Goal: Task Accomplishment & Management: Manage account settings

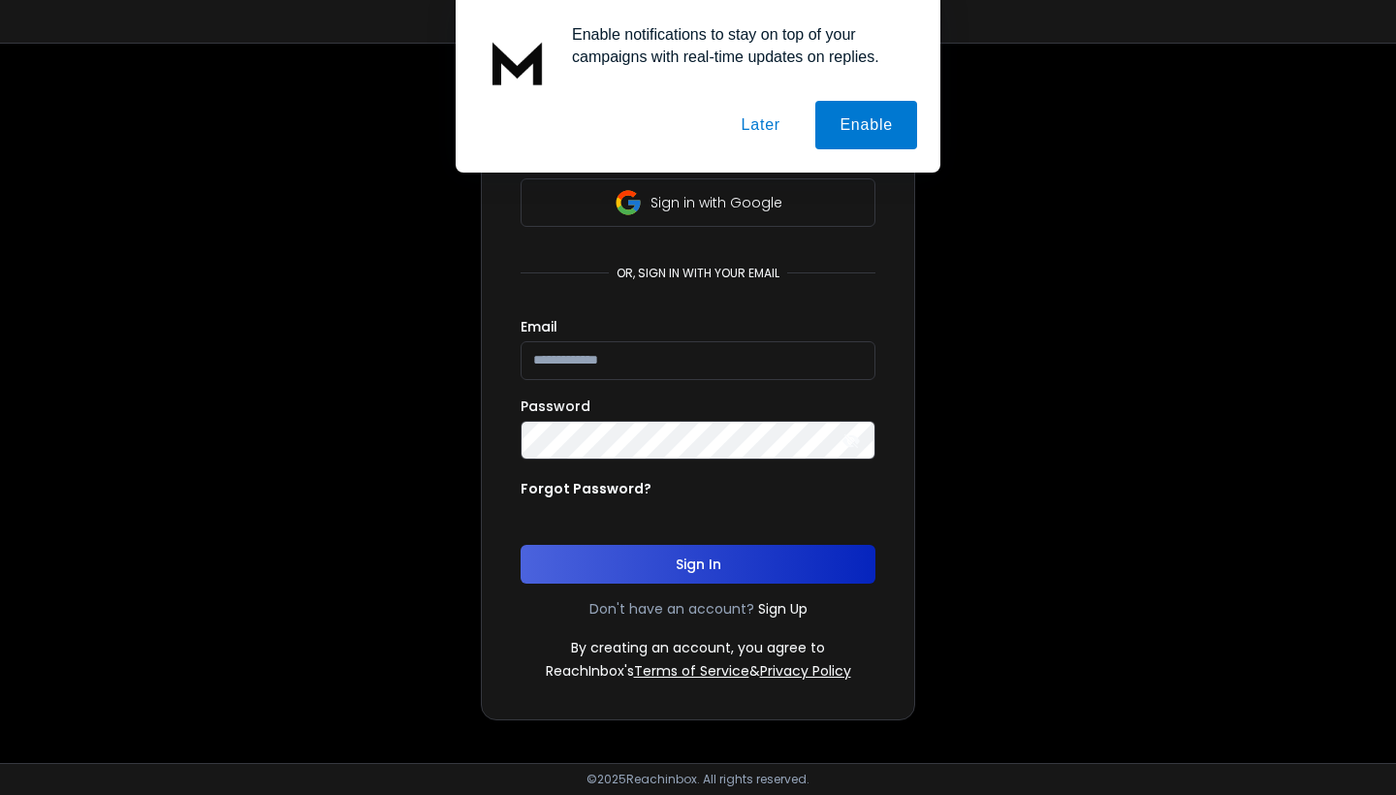
click at [849, 366] on input "email" at bounding box center [698, 360] width 355 height 39
click at [765, 123] on button "Later" at bounding box center [759, 125] width 87 height 48
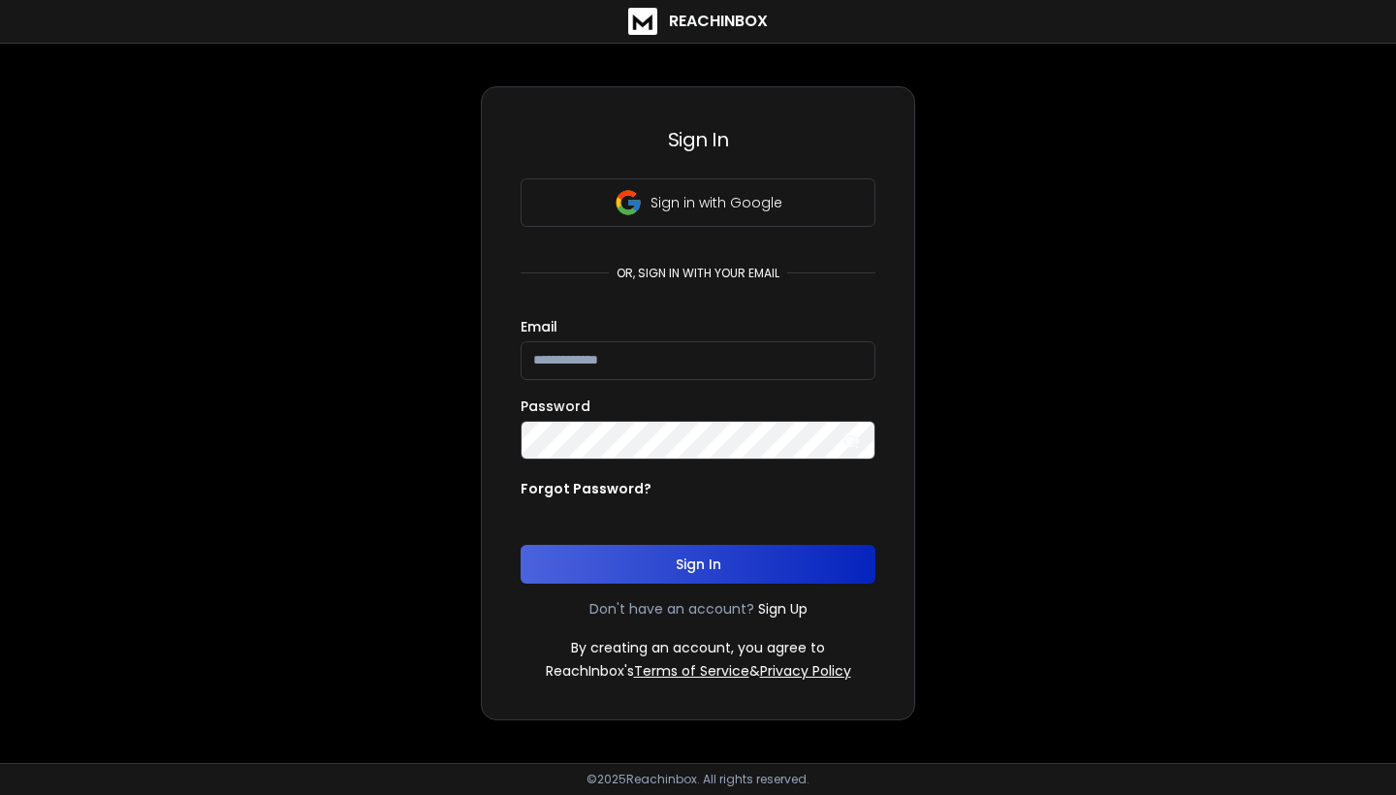
click at [753, 369] on input "email" at bounding box center [698, 360] width 355 height 39
click at [632, 368] on input "email" at bounding box center [698, 360] width 355 height 39
type input "**********"
click at [732, 560] on button "Sign In" at bounding box center [698, 564] width 355 height 39
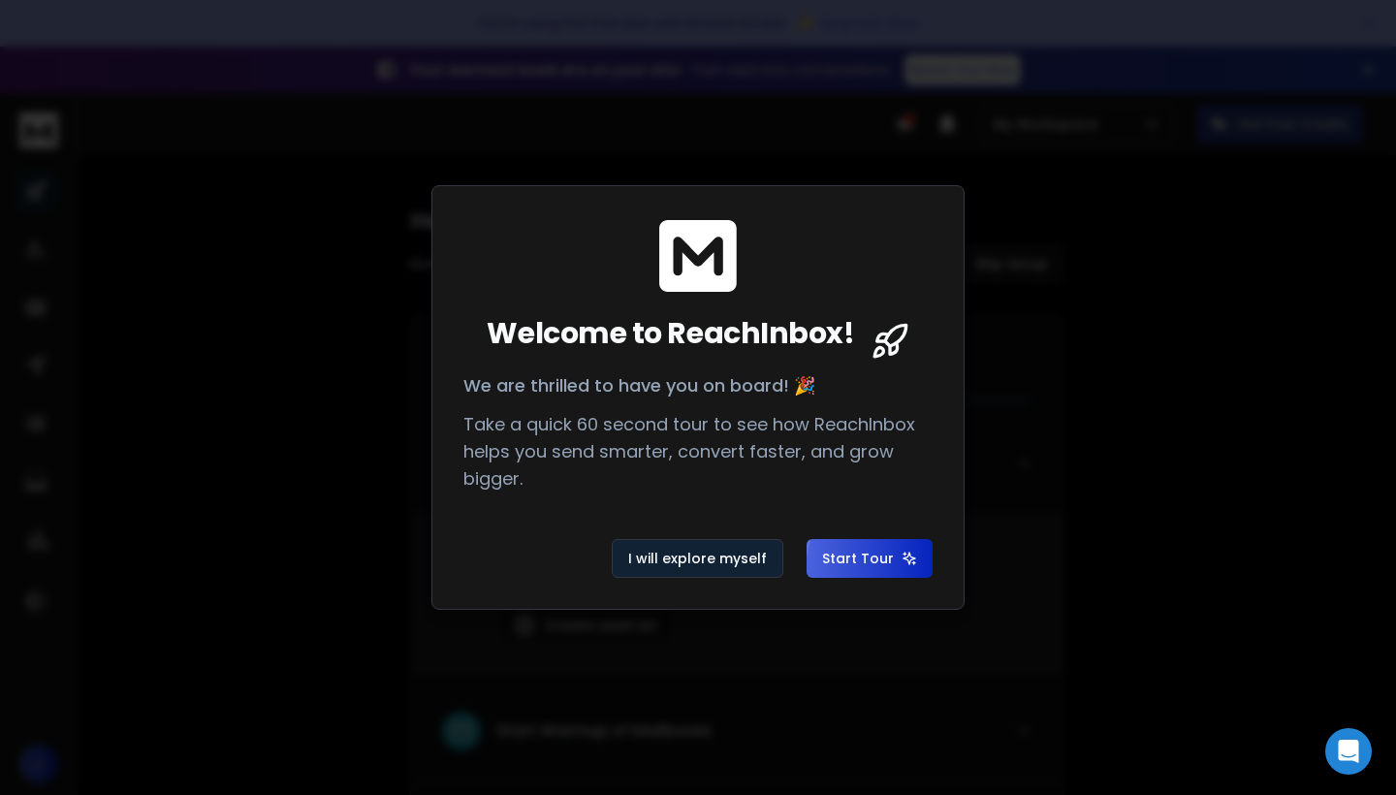
click at [736, 566] on button "I will explore myself" at bounding box center [698, 558] width 172 height 39
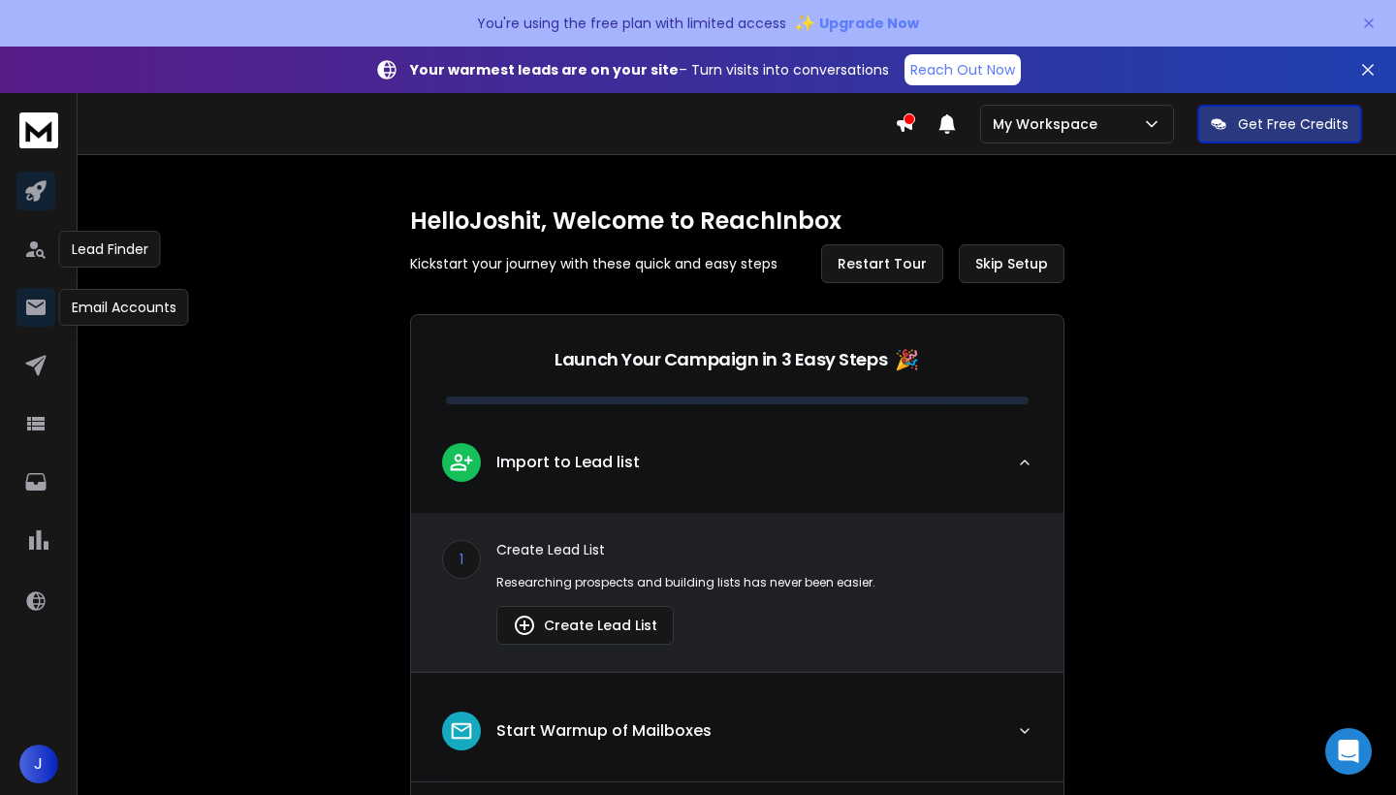
click at [31, 310] on icon at bounding box center [35, 308] width 19 height 16
